Goal: Task Accomplishment & Management: Use online tool/utility

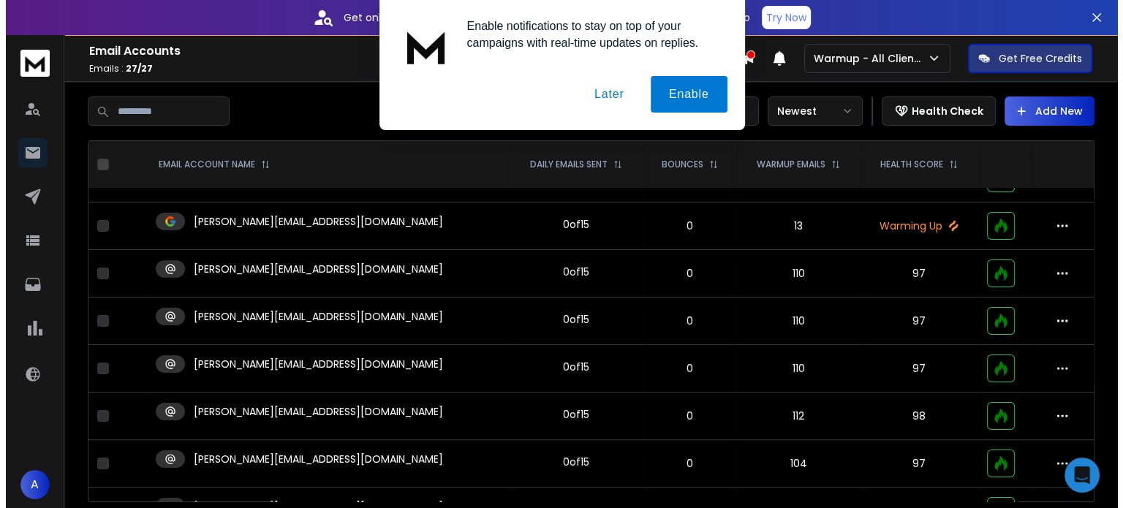
scroll to position [146, 0]
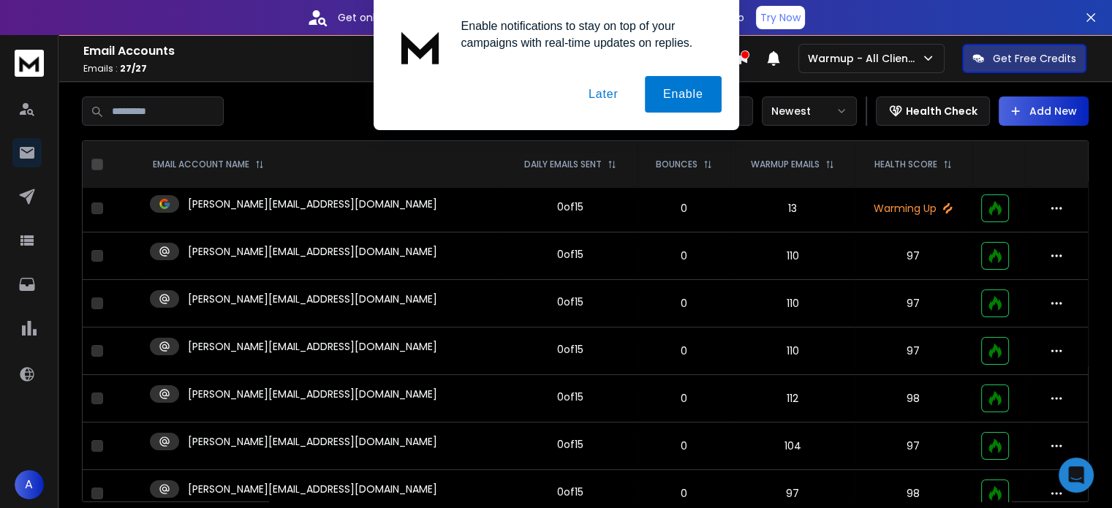
click at [593, 246] on td "0 of 15" at bounding box center [570, 251] width 134 height 38
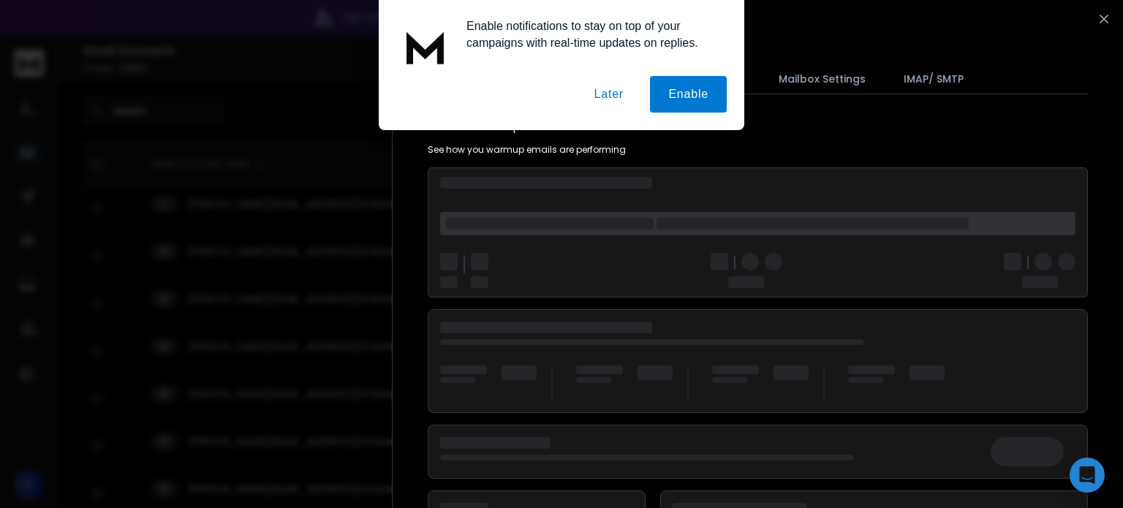
click at [608, 97] on button "Later" at bounding box center [608, 94] width 66 height 37
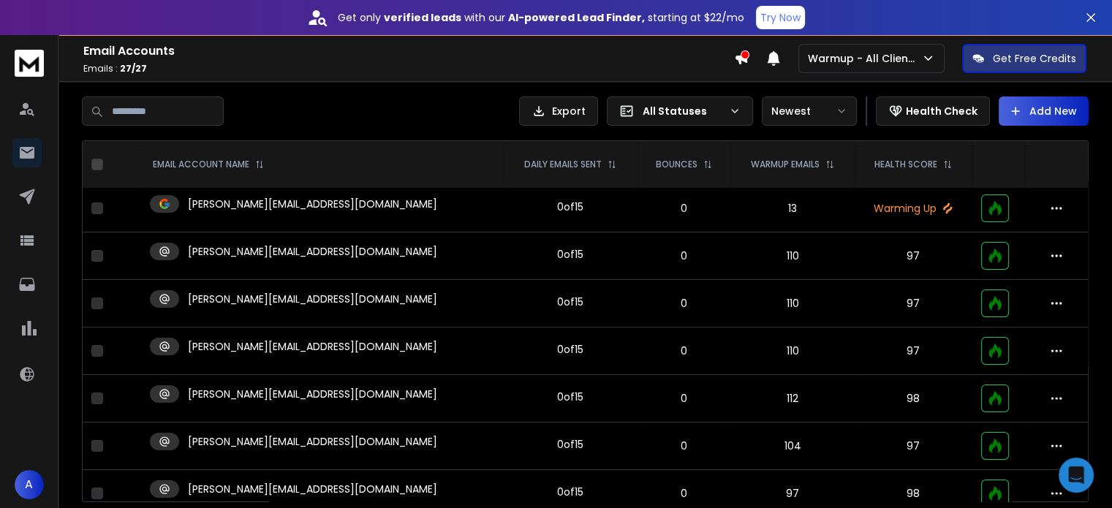
click at [678, 257] on p "0" at bounding box center [683, 256] width 75 height 15
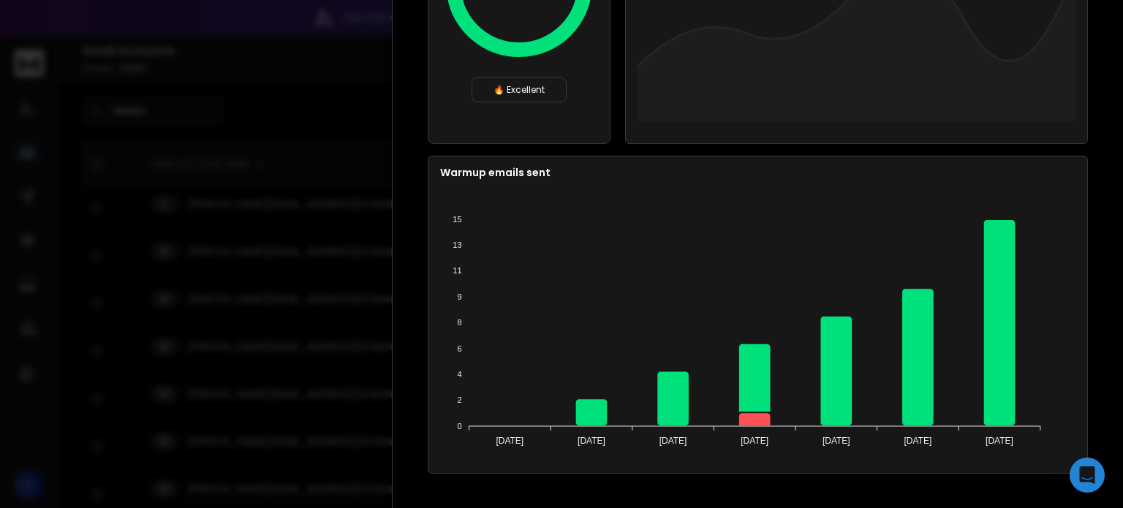
scroll to position [642, 0]
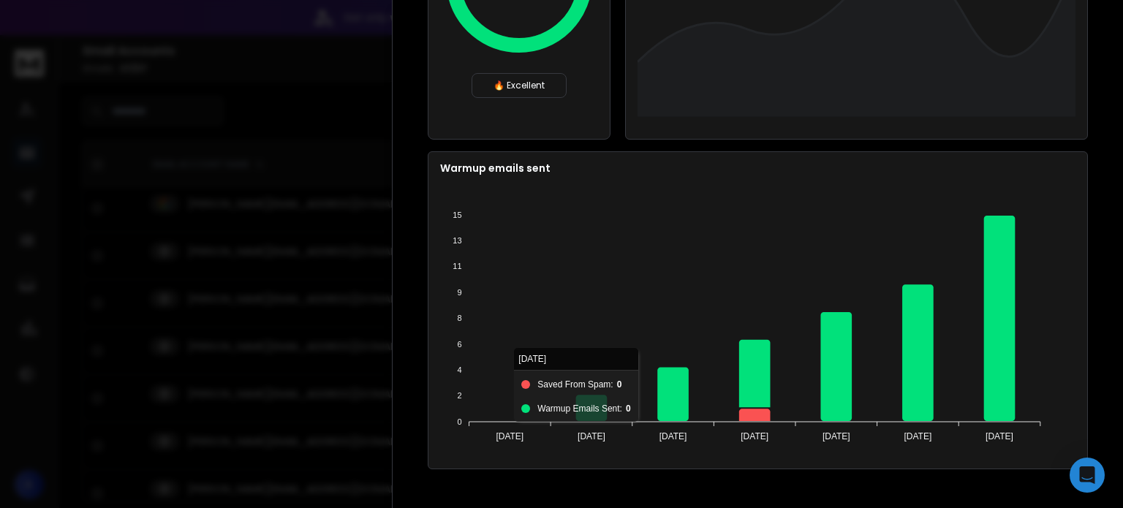
click at [306, 310] on div at bounding box center [561, 254] width 1123 height 508
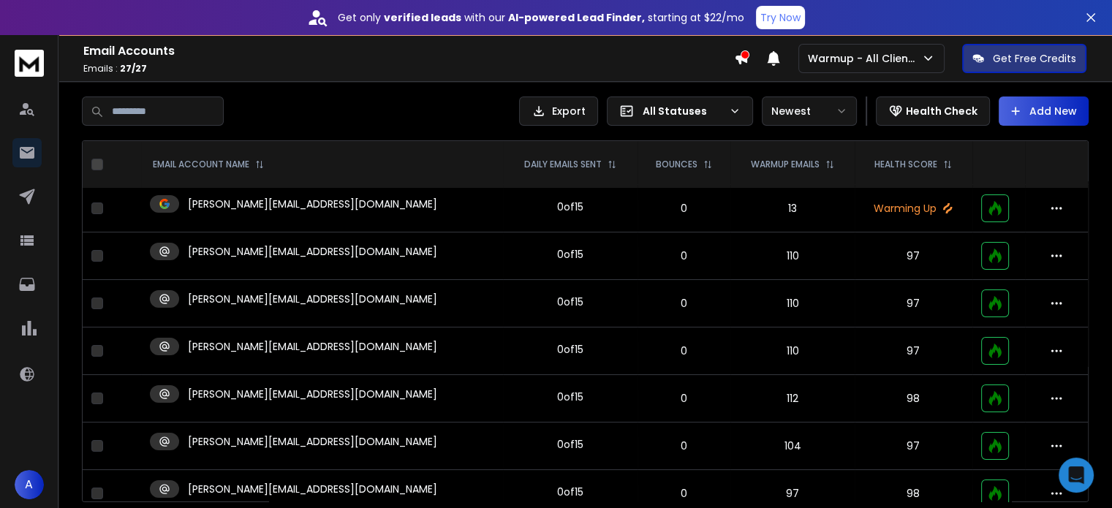
click at [755, 444] on td "104" at bounding box center [792, 446] width 124 height 48
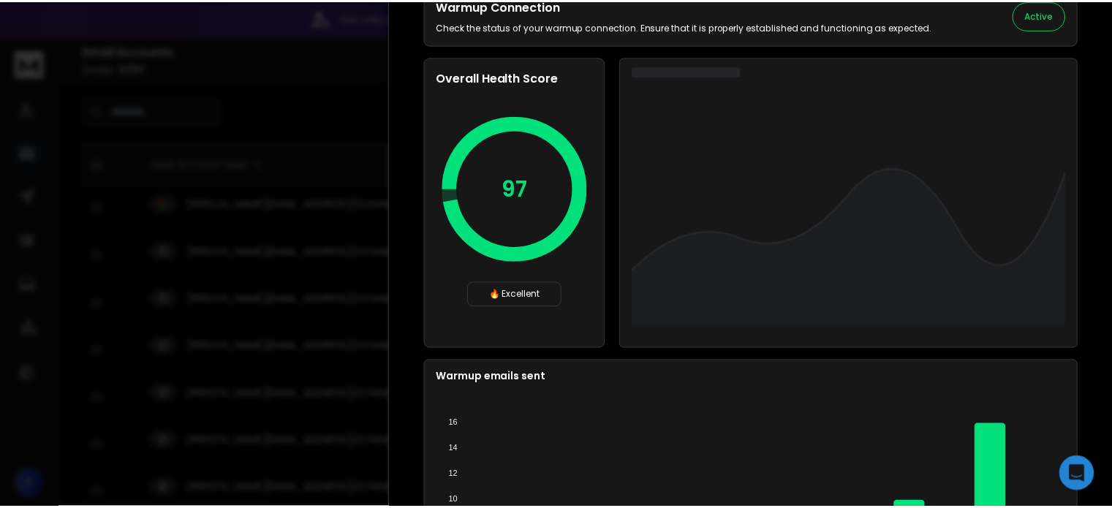
scroll to position [585, 0]
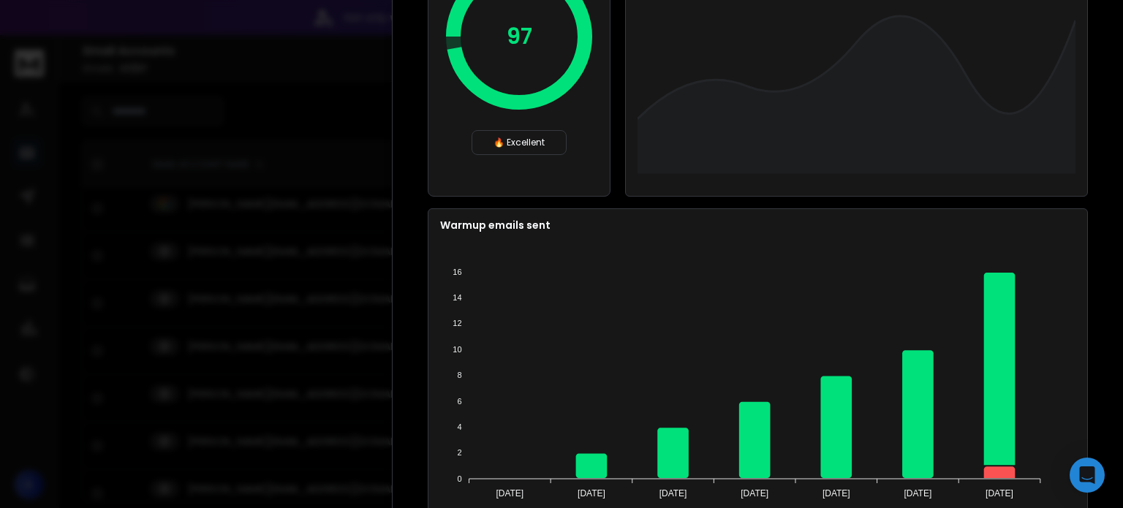
click at [282, 321] on div at bounding box center [561, 254] width 1123 height 508
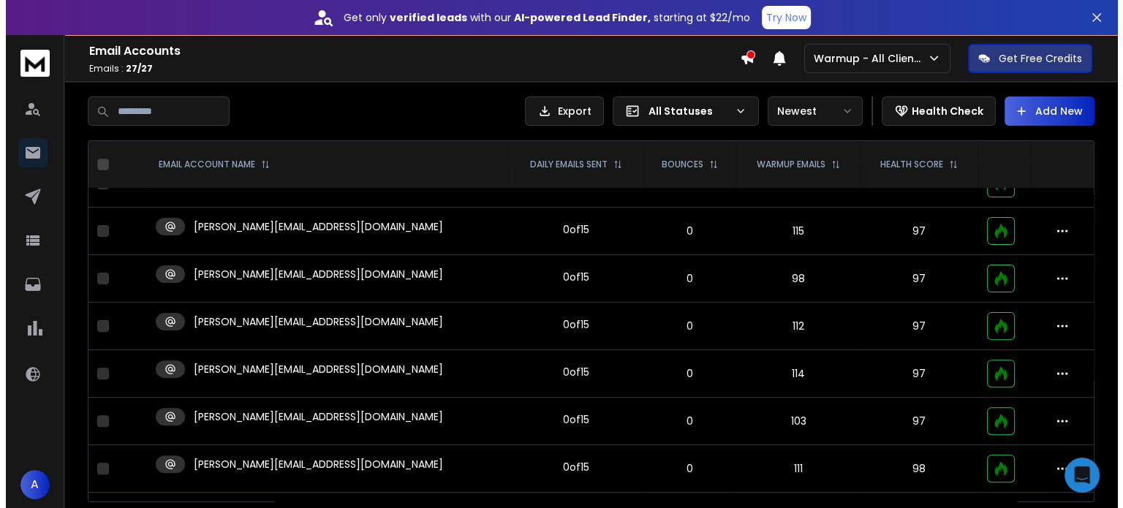
scroll to position [512, 0]
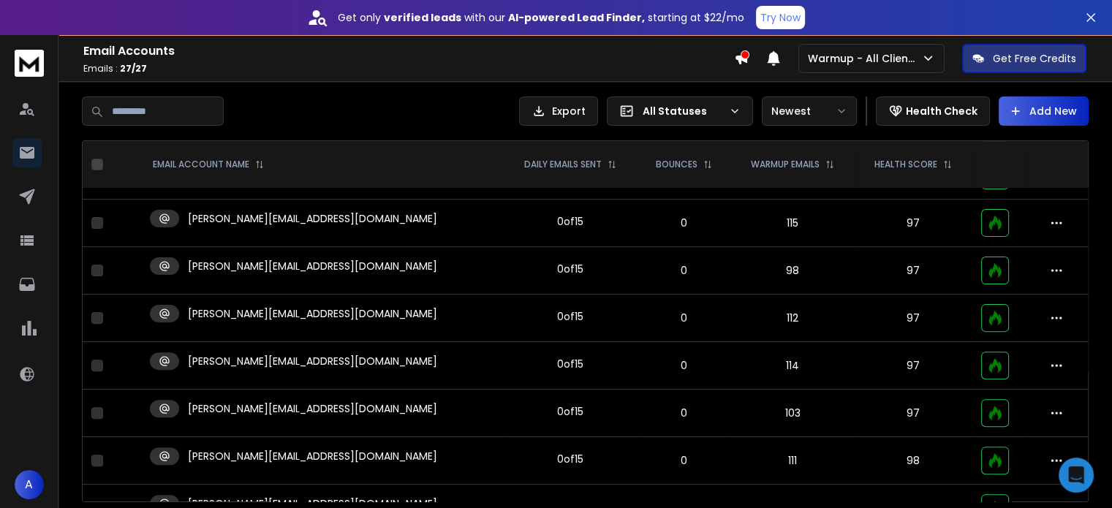
click at [743, 350] on td "114" at bounding box center [792, 366] width 124 height 48
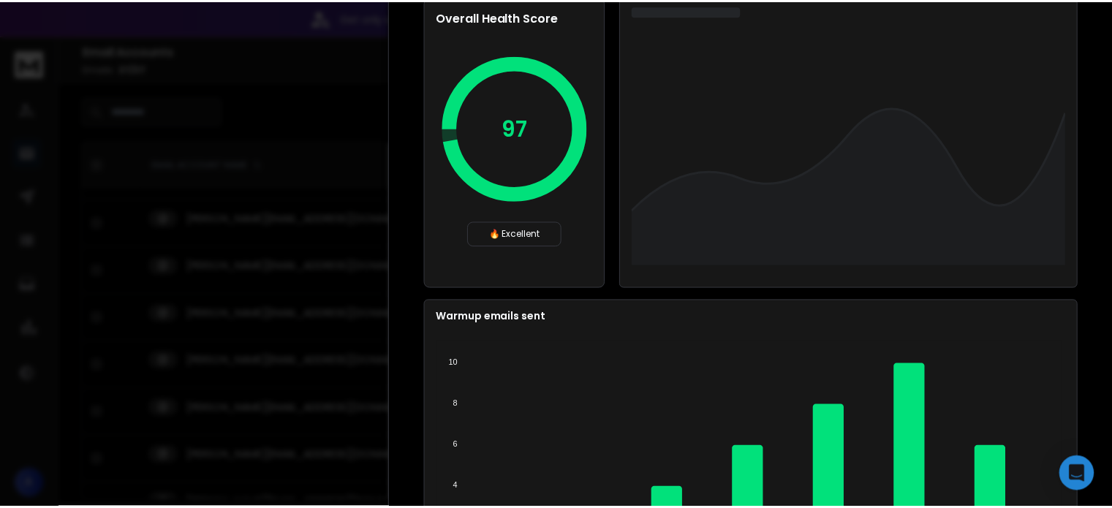
scroll to position [642, 0]
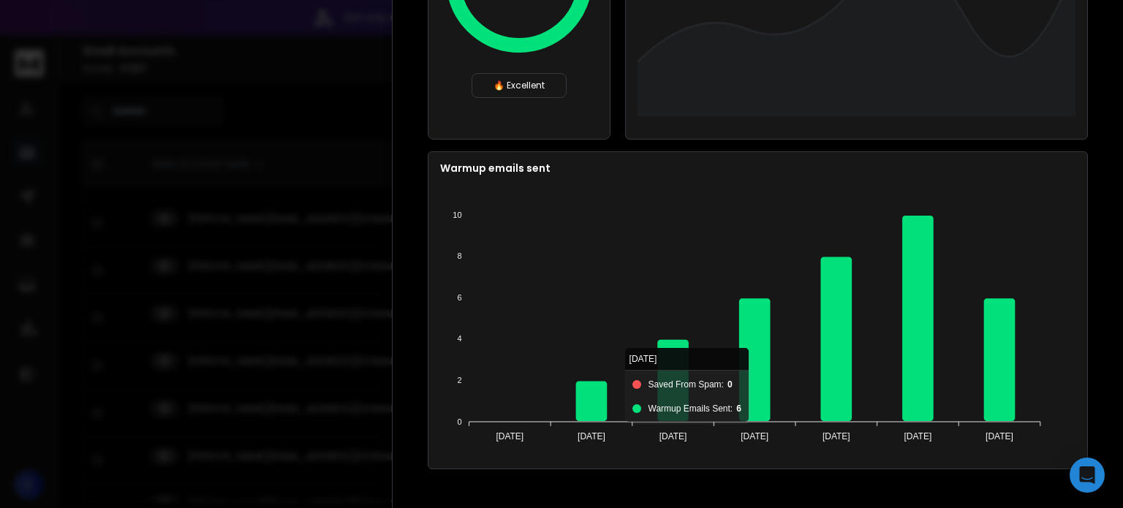
click at [158, 280] on div at bounding box center [561, 254] width 1123 height 508
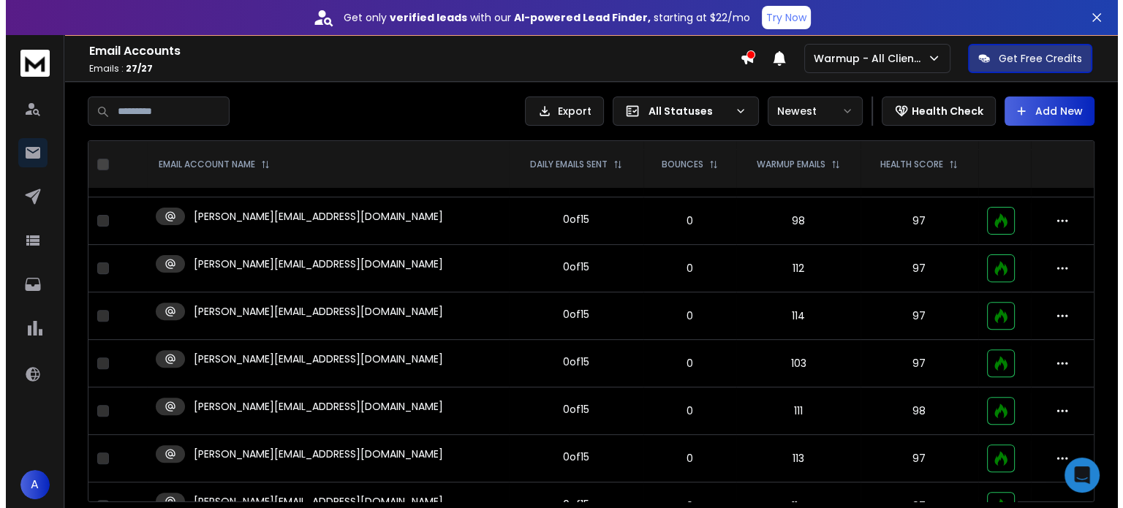
scroll to position [658, 0]
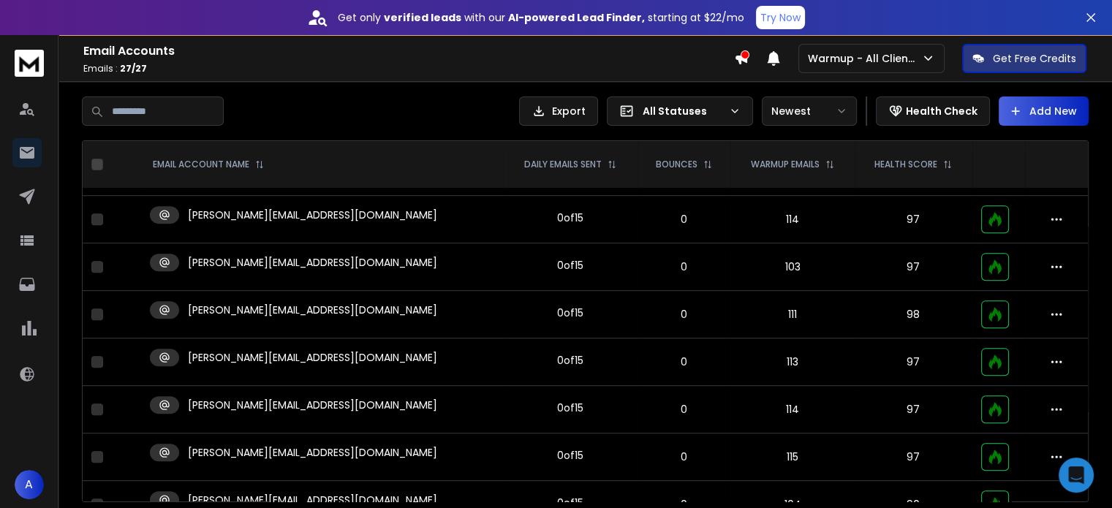
click at [678, 354] on p "0" at bounding box center [683, 361] width 75 height 15
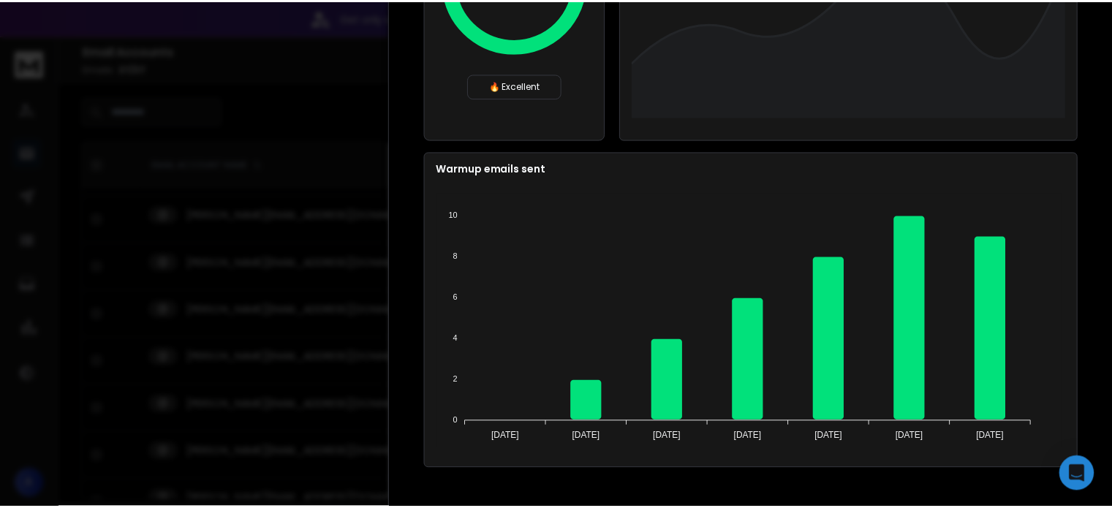
scroll to position [130, 0]
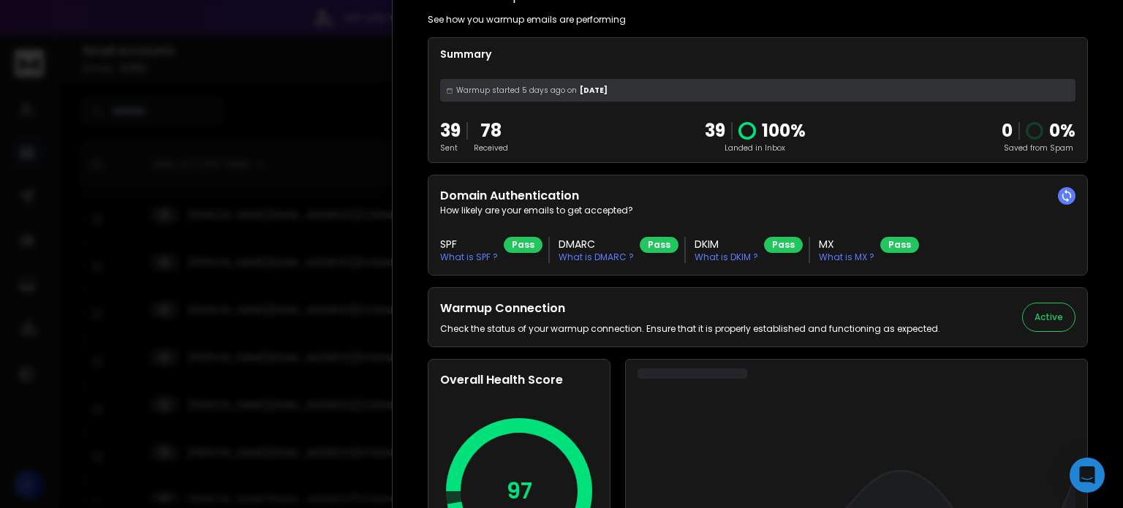
click at [45, 289] on div at bounding box center [561, 254] width 1123 height 508
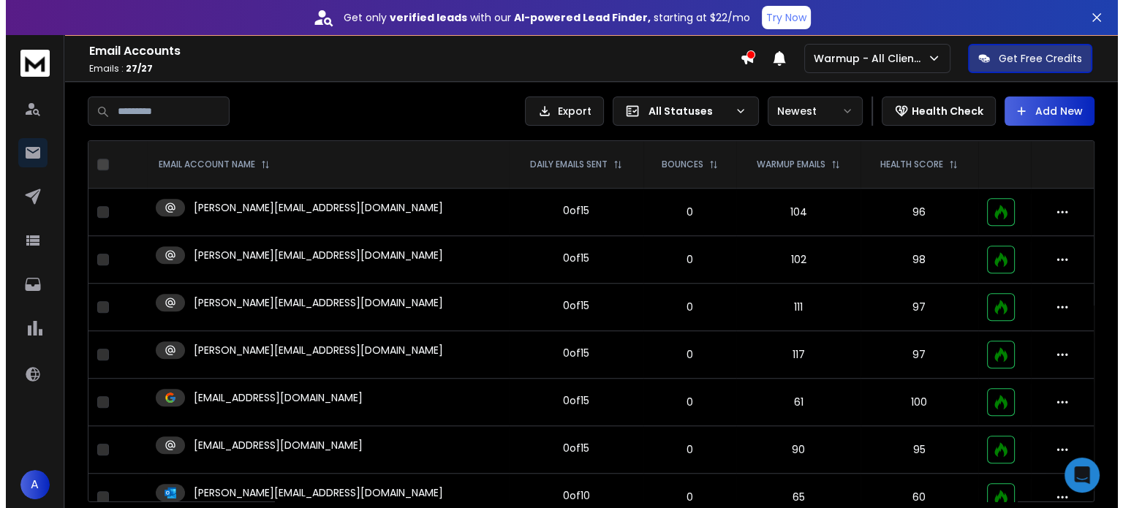
scroll to position [977, 0]
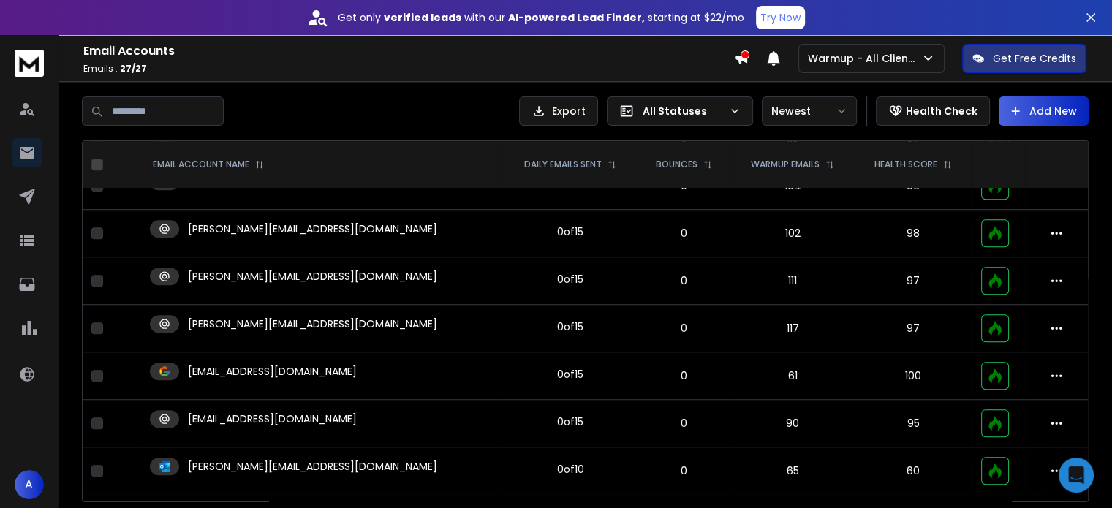
click at [415, 376] on td "[EMAIL_ADDRESS][DOMAIN_NAME]" at bounding box center [322, 376] width 362 height 48
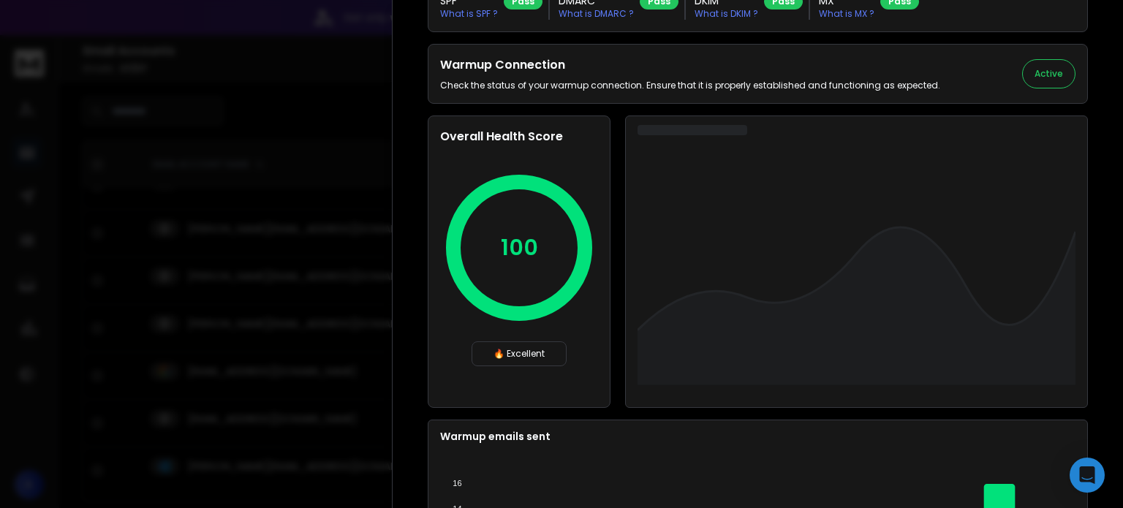
scroll to position [0, 0]
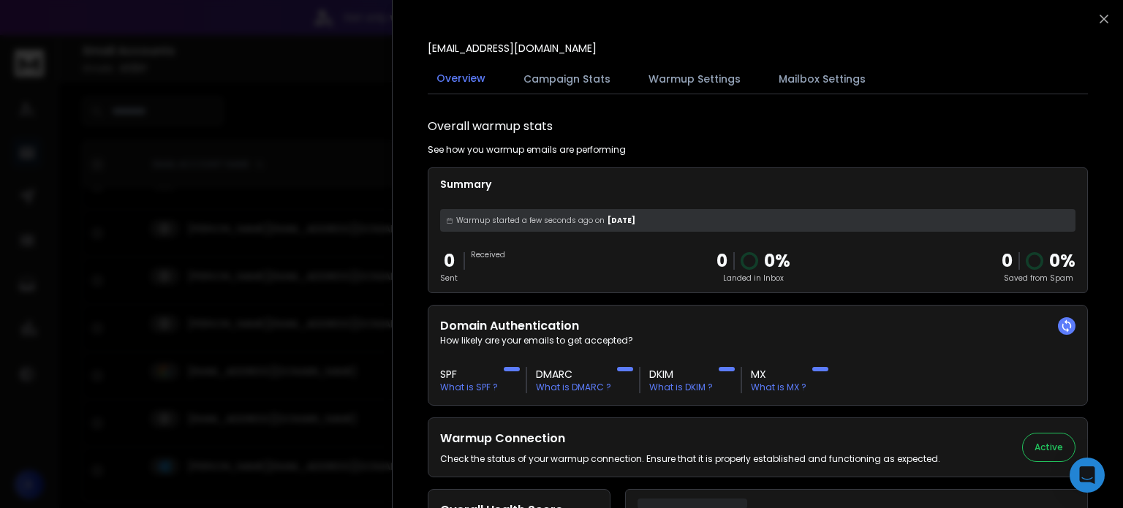
click at [246, 276] on div at bounding box center [561, 254] width 1123 height 508
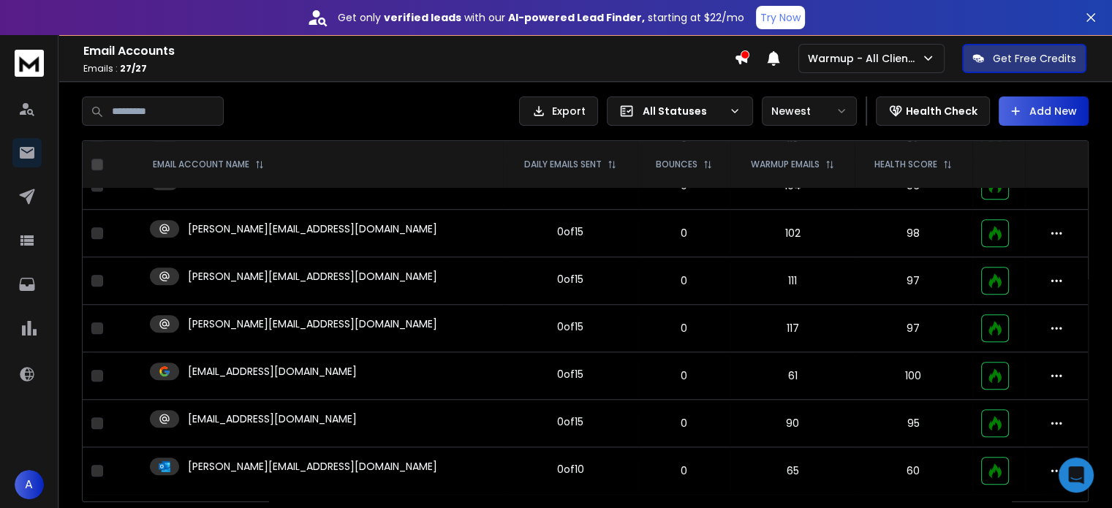
click at [363, 400] on td "[EMAIL_ADDRESS][DOMAIN_NAME]" at bounding box center [322, 424] width 362 height 48
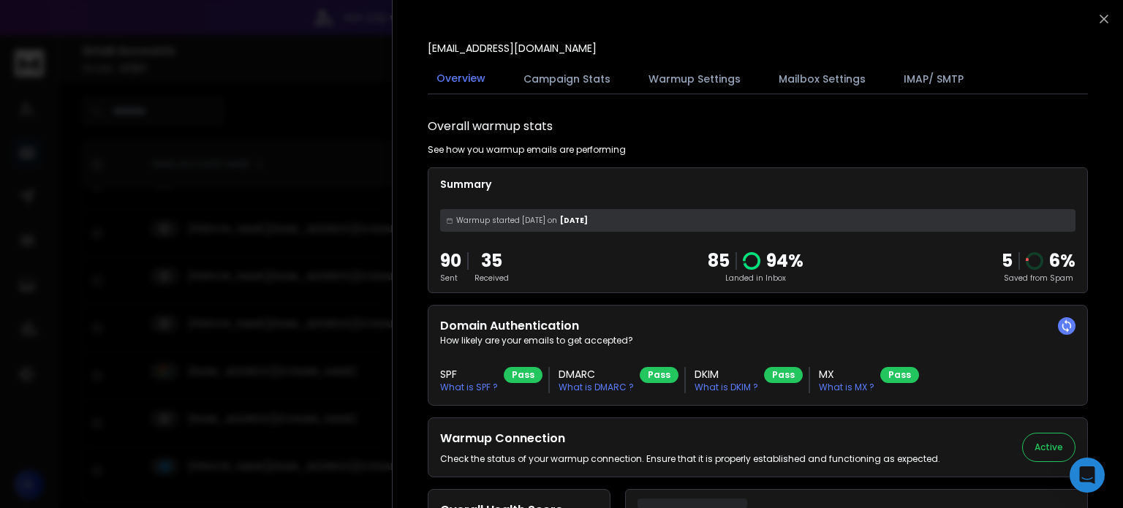
click at [304, 249] on div at bounding box center [561, 254] width 1123 height 508
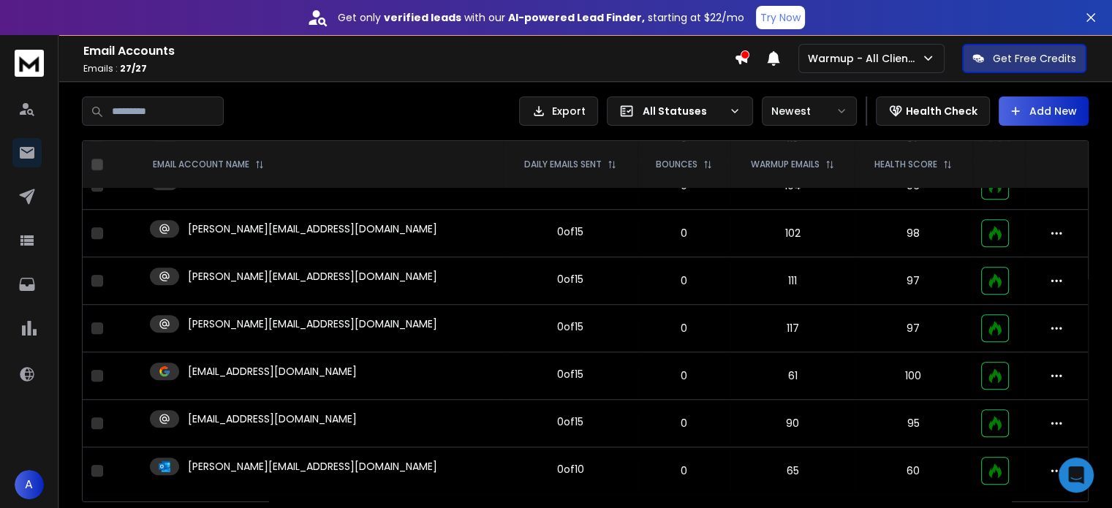
click at [412, 405] on td "[EMAIL_ADDRESS][DOMAIN_NAME]" at bounding box center [322, 424] width 362 height 48
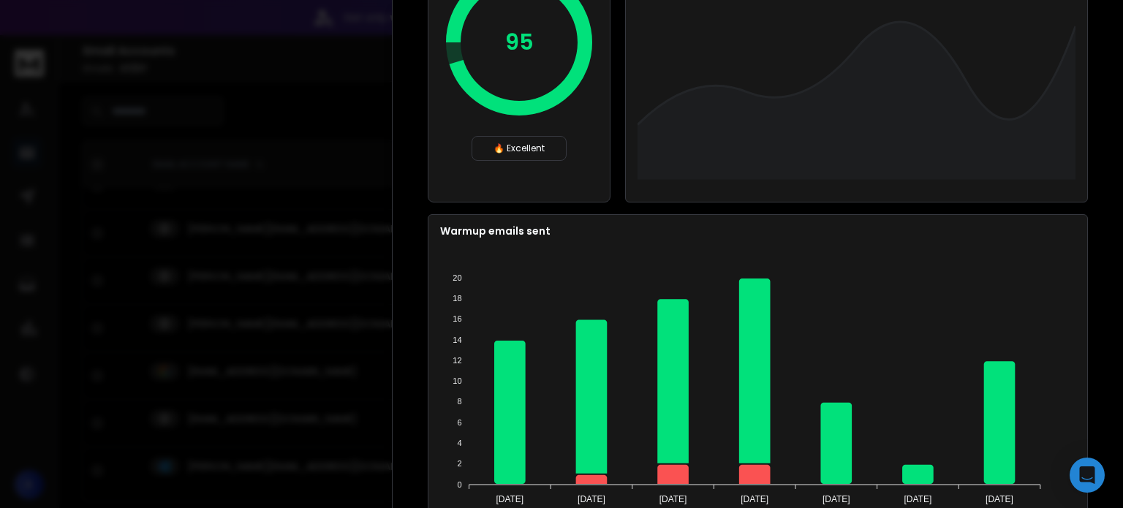
scroll to position [642, 0]
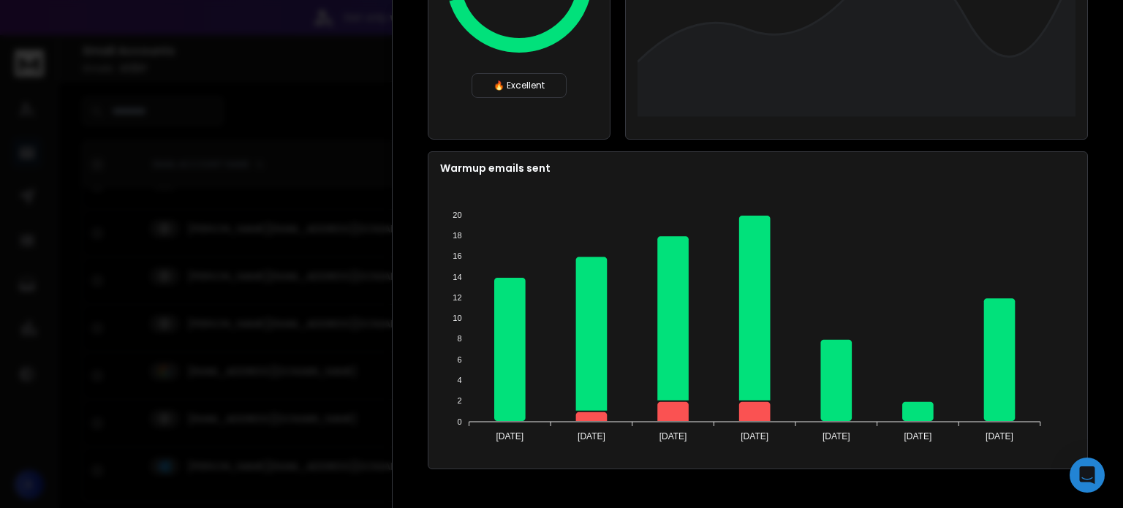
click at [346, 362] on div at bounding box center [561, 254] width 1123 height 508
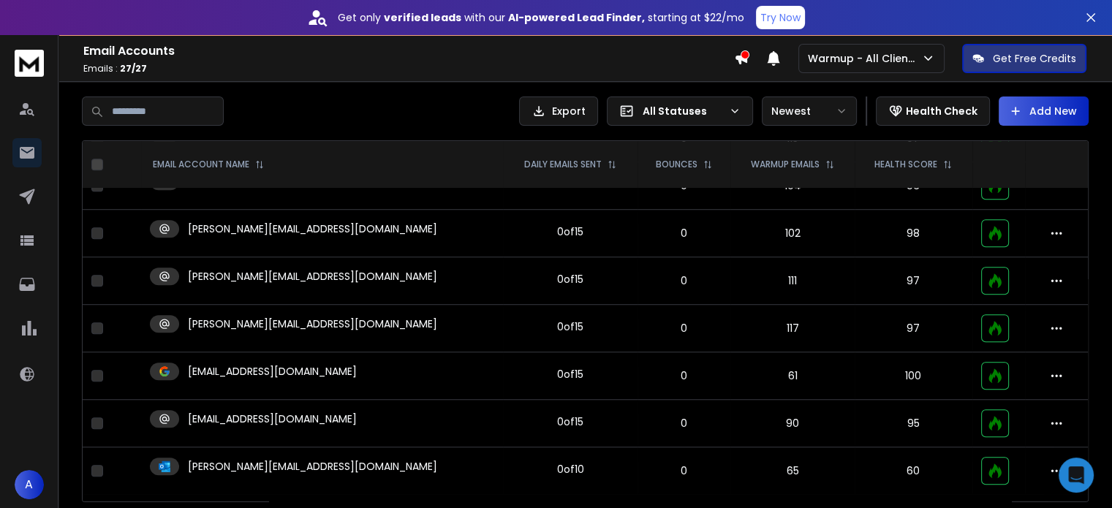
click at [424, 441] on td "[EMAIL_ADDRESS][DOMAIN_NAME]" at bounding box center [322, 424] width 362 height 48
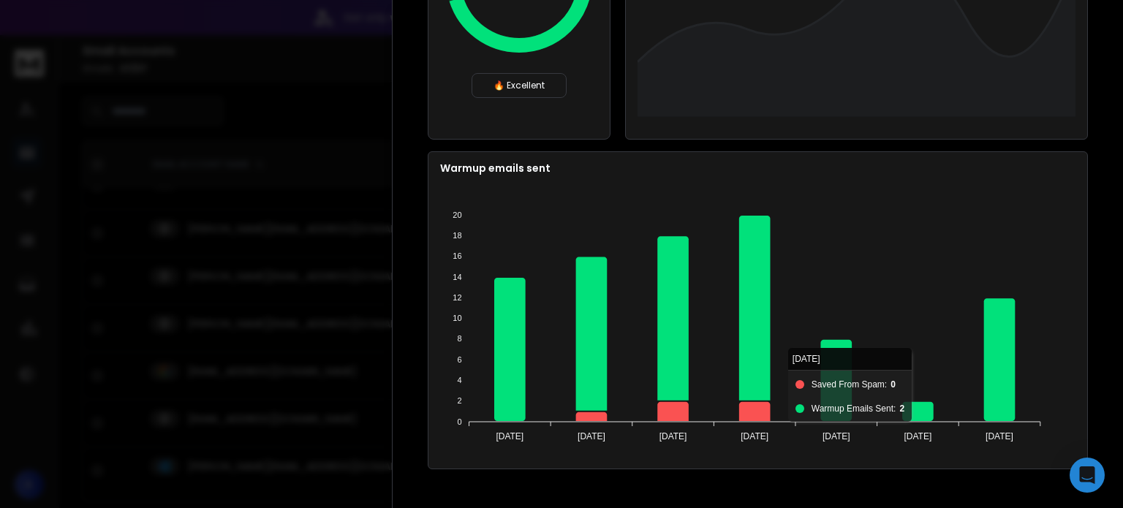
click at [106, 242] on div at bounding box center [561, 254] width 1123 height 508
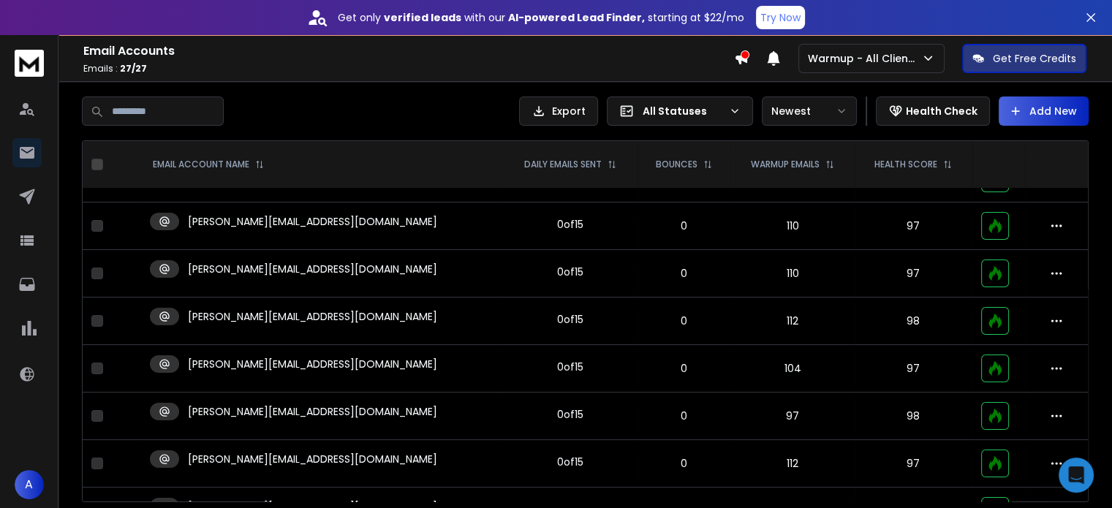
scroll to position [0, 0]
